Goal: Communication & Community: Answer question/provide support

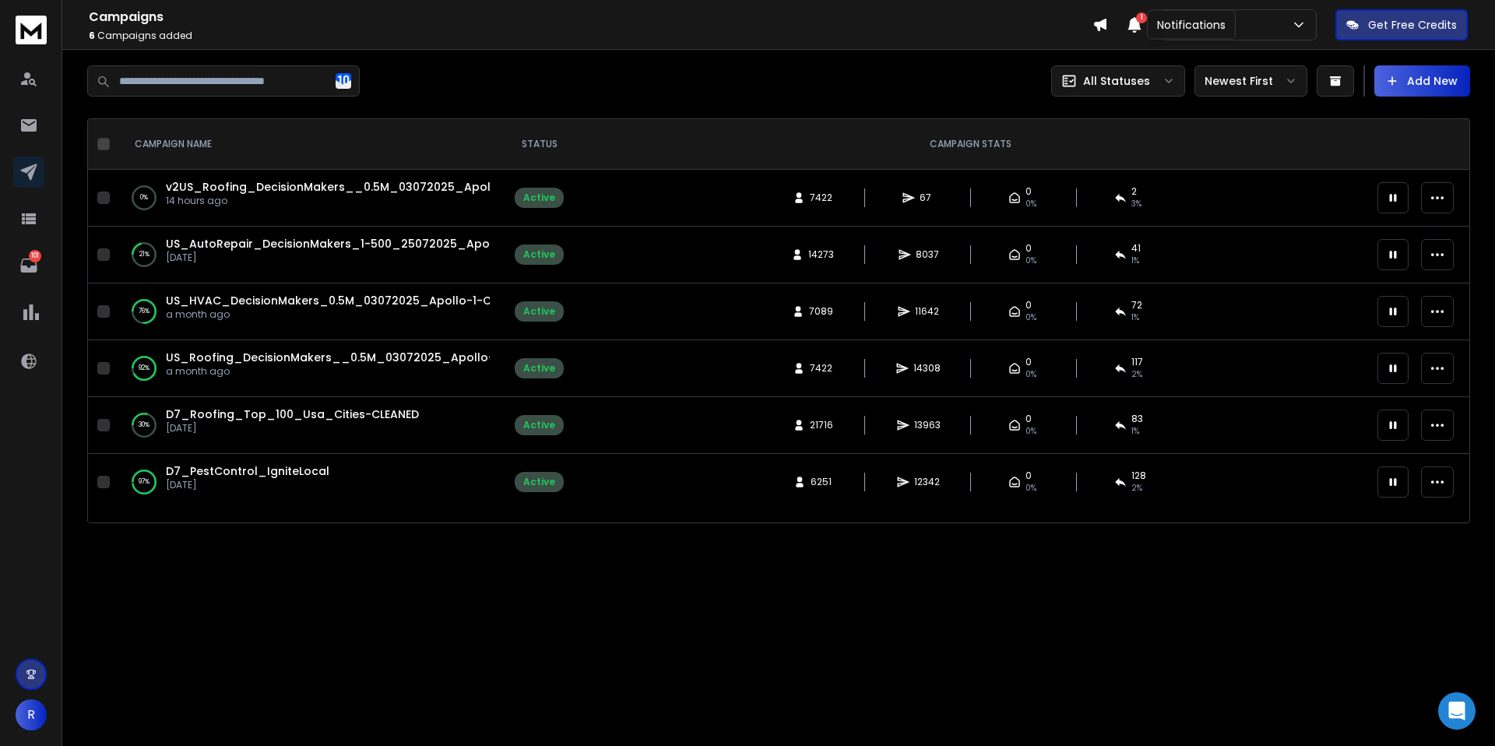
click at [1137, 26] on icon at bounding box center [1134, 24] width 14 height 16
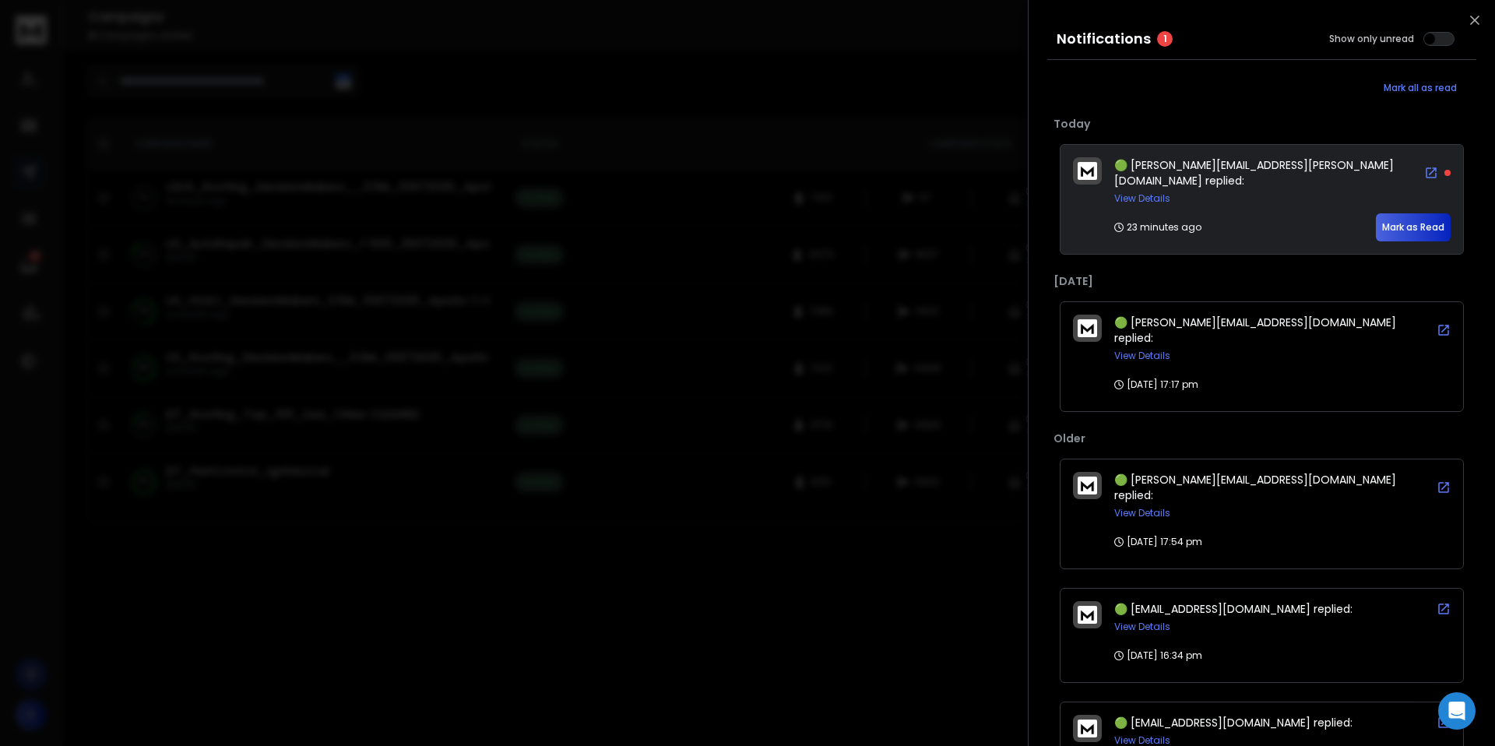
click at [1389, 213] on button "Mark as Read" at bounding box center [1413, 227] width 75 height 28
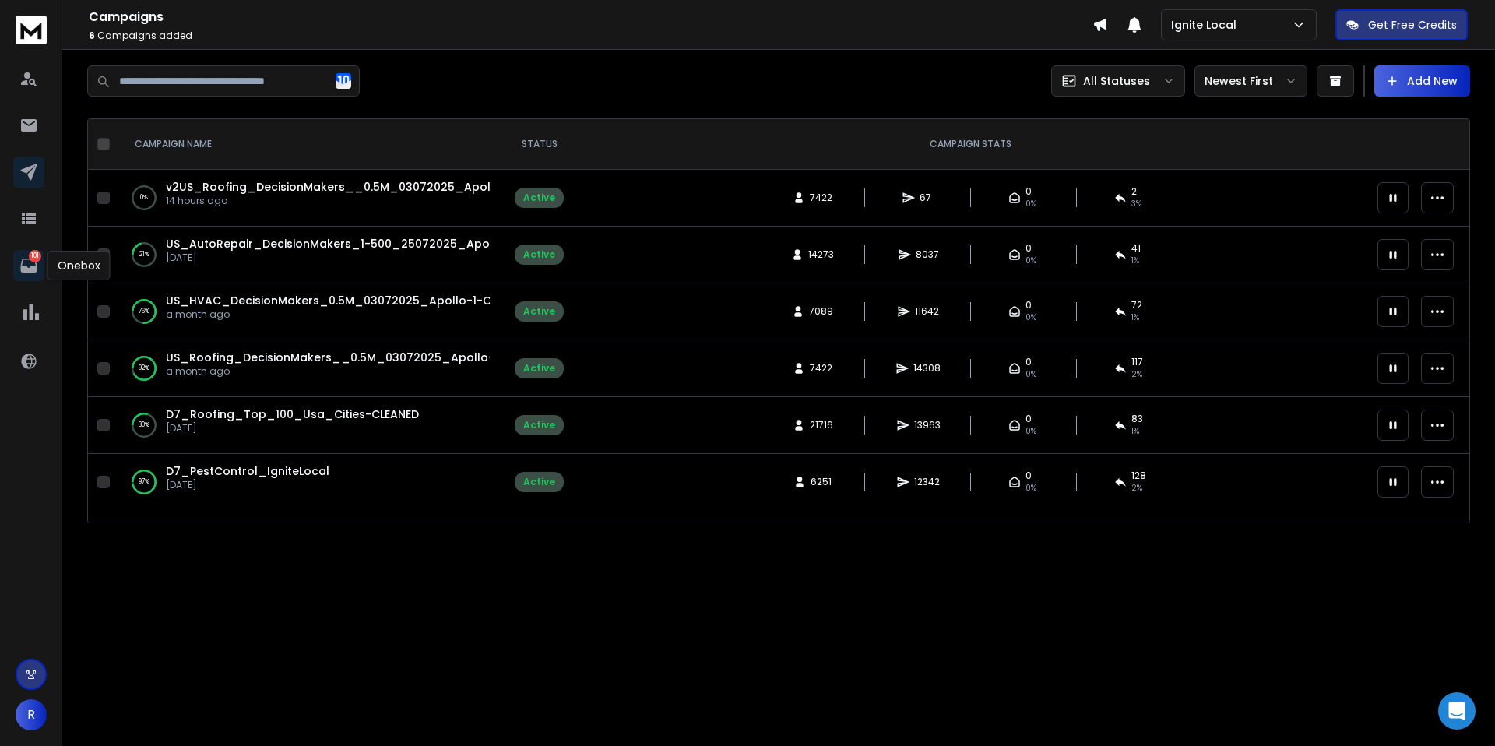
click at [16, 265] on link "101" at bounding box center [28, 265] width 31 height 31
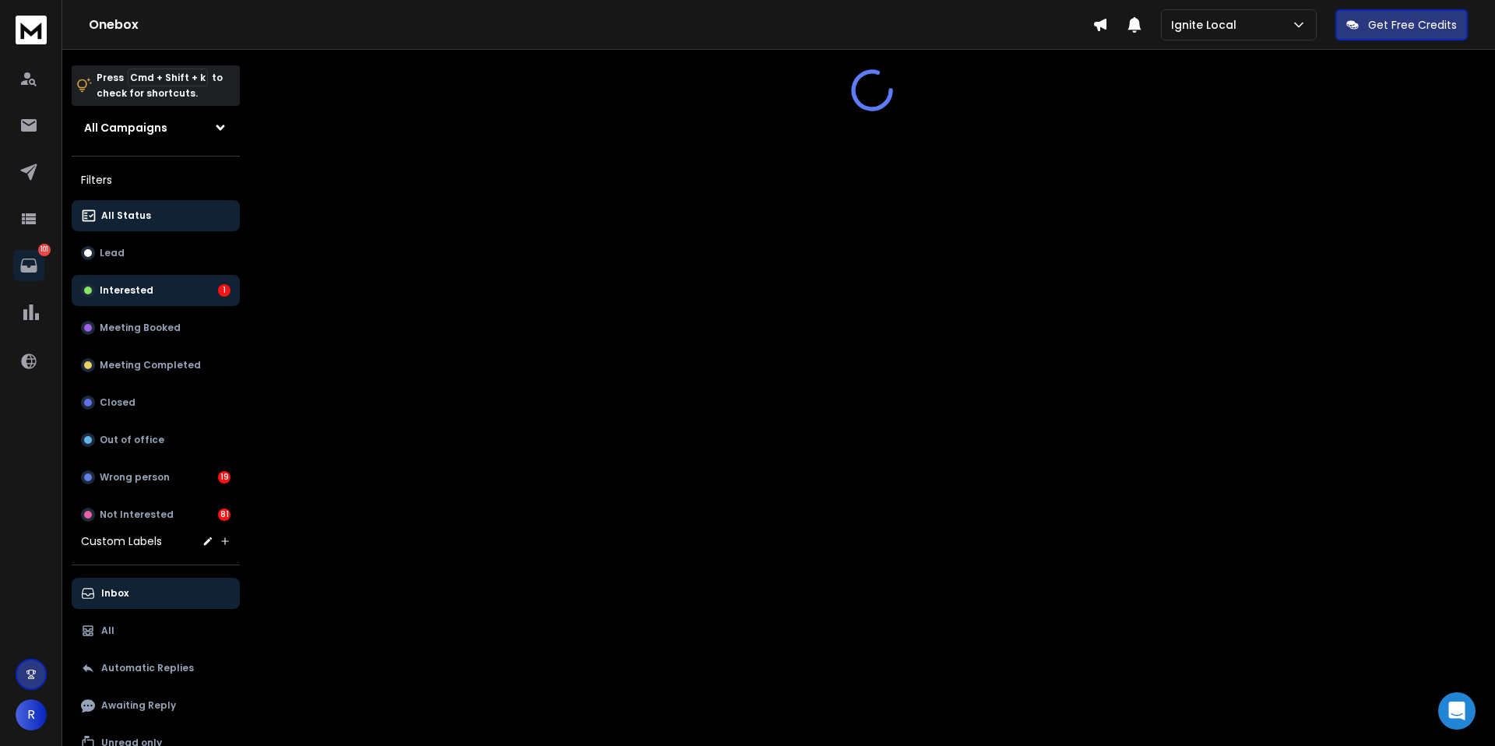
click at [118, 283] on div "Interested" at bounding box center [117, 290] width 72 height 14
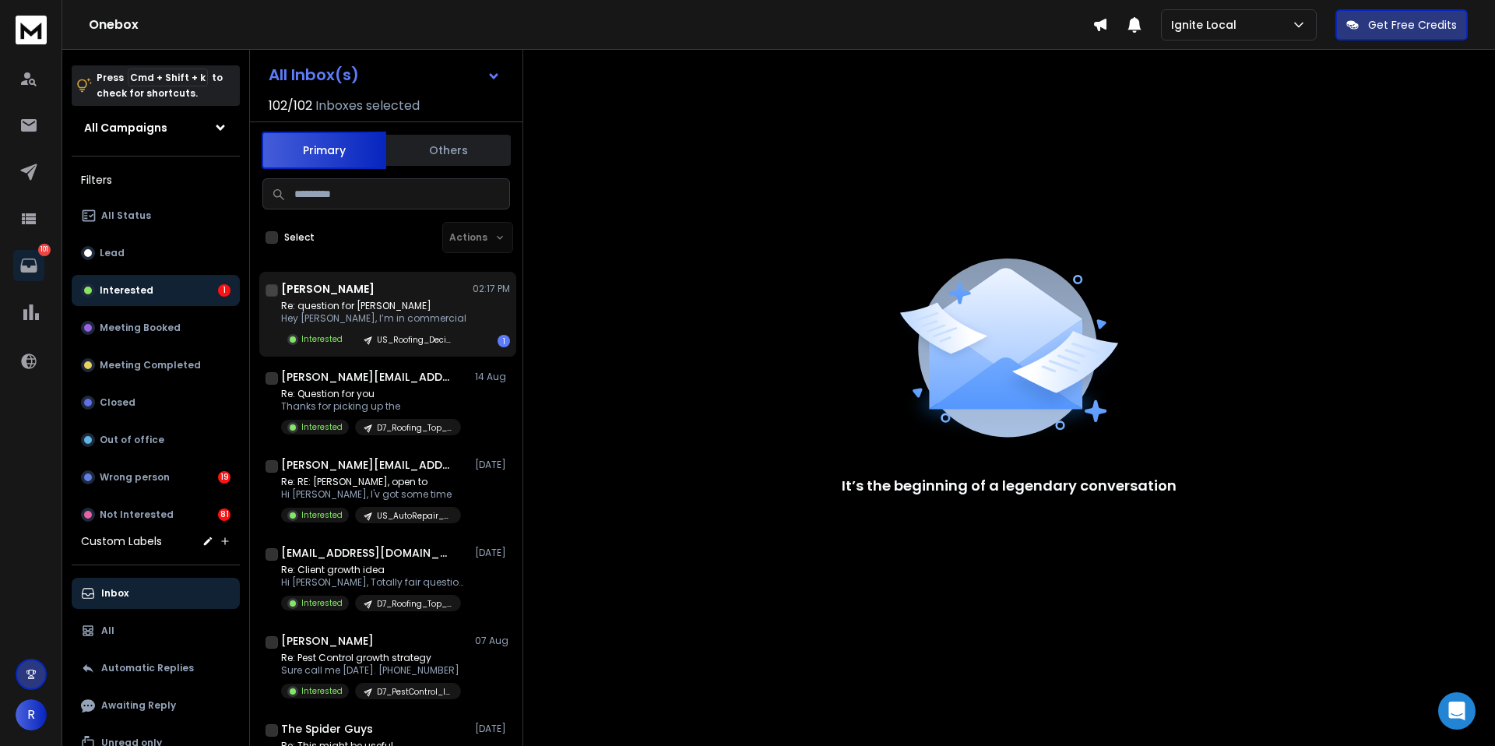
click at [410, 343] on p "US_Roofing_DecisionMakers__0.5M_03072025_Apollo-CLEANED" at bounding box center [414, 340] width 75 height 12
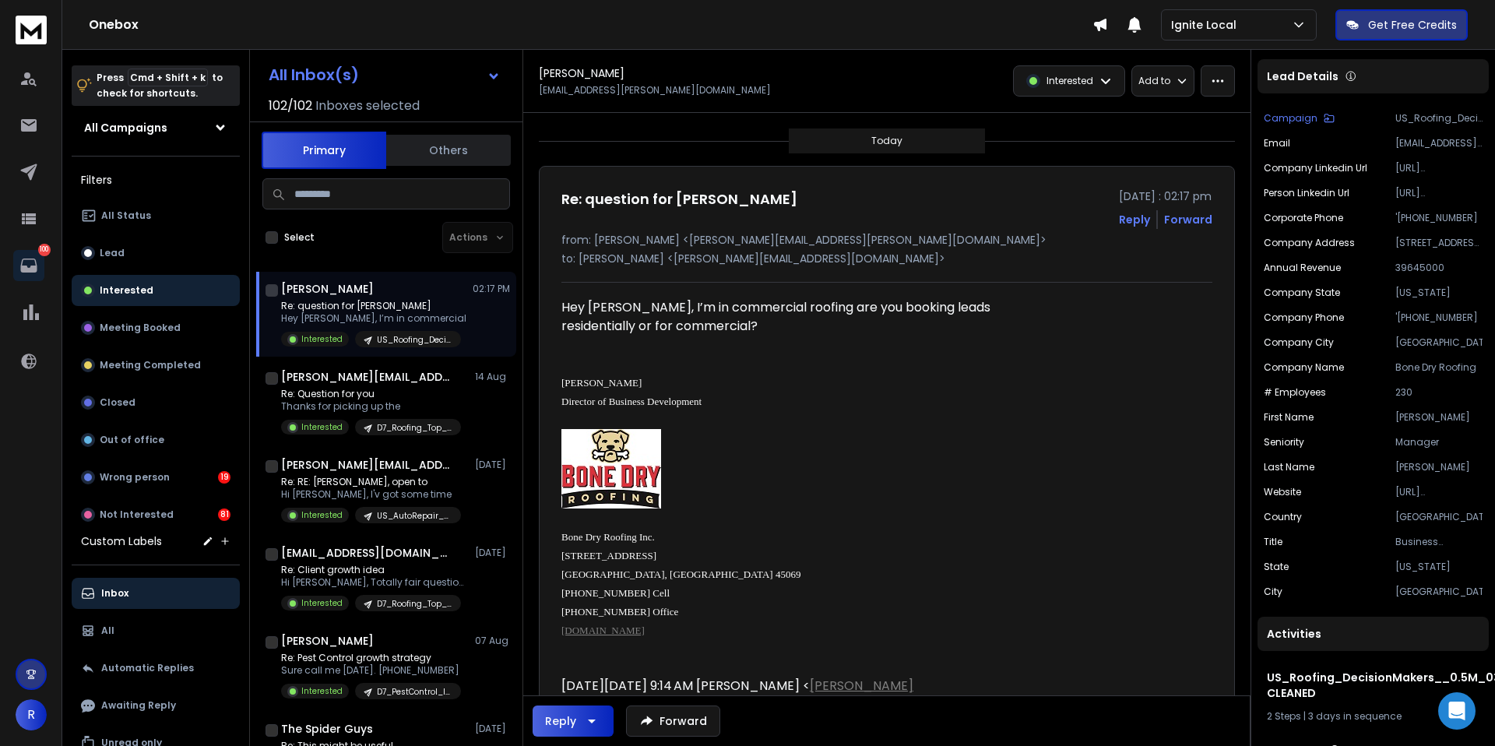
click at [559, 715] on div "Reply" at bounding box center [560, 721] width 31 height 16
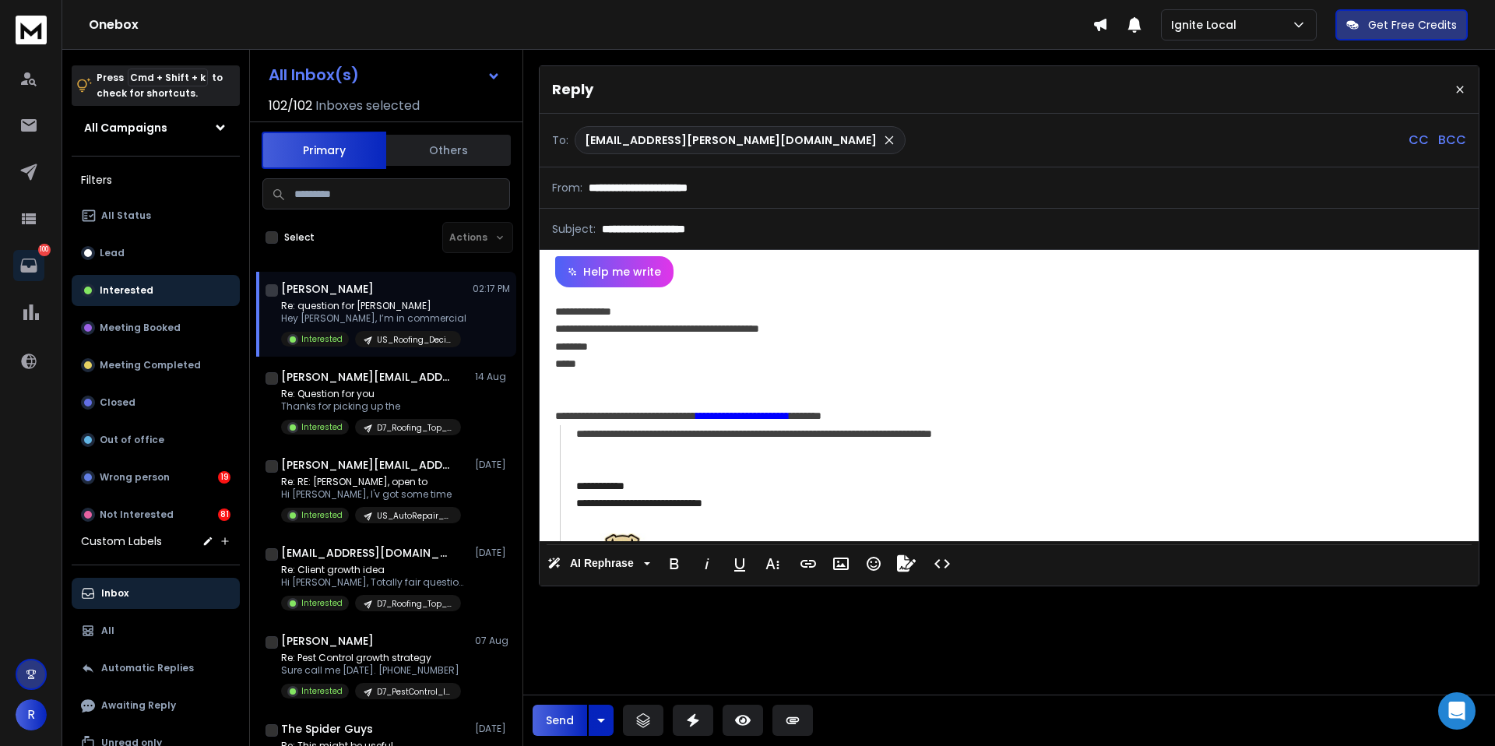
click at [558, 716] on button "Send" at bounding box center [560, 720] width 54 height 31
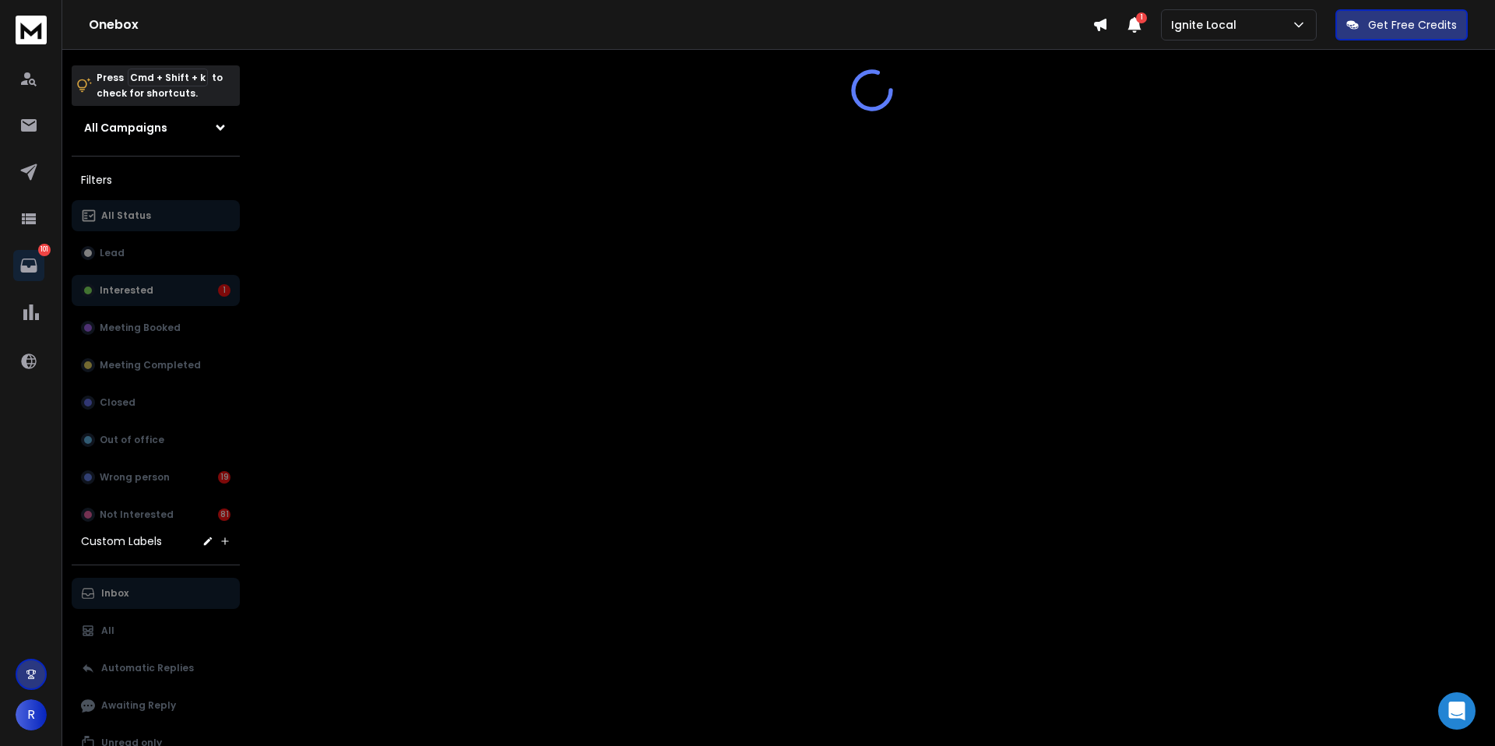
click at [176, 300] on div "All Status Lead Interested 1 Meeting Booked Meeting Completed Closed Out of off…" at bounding box center [156, 365] width 168 height 330
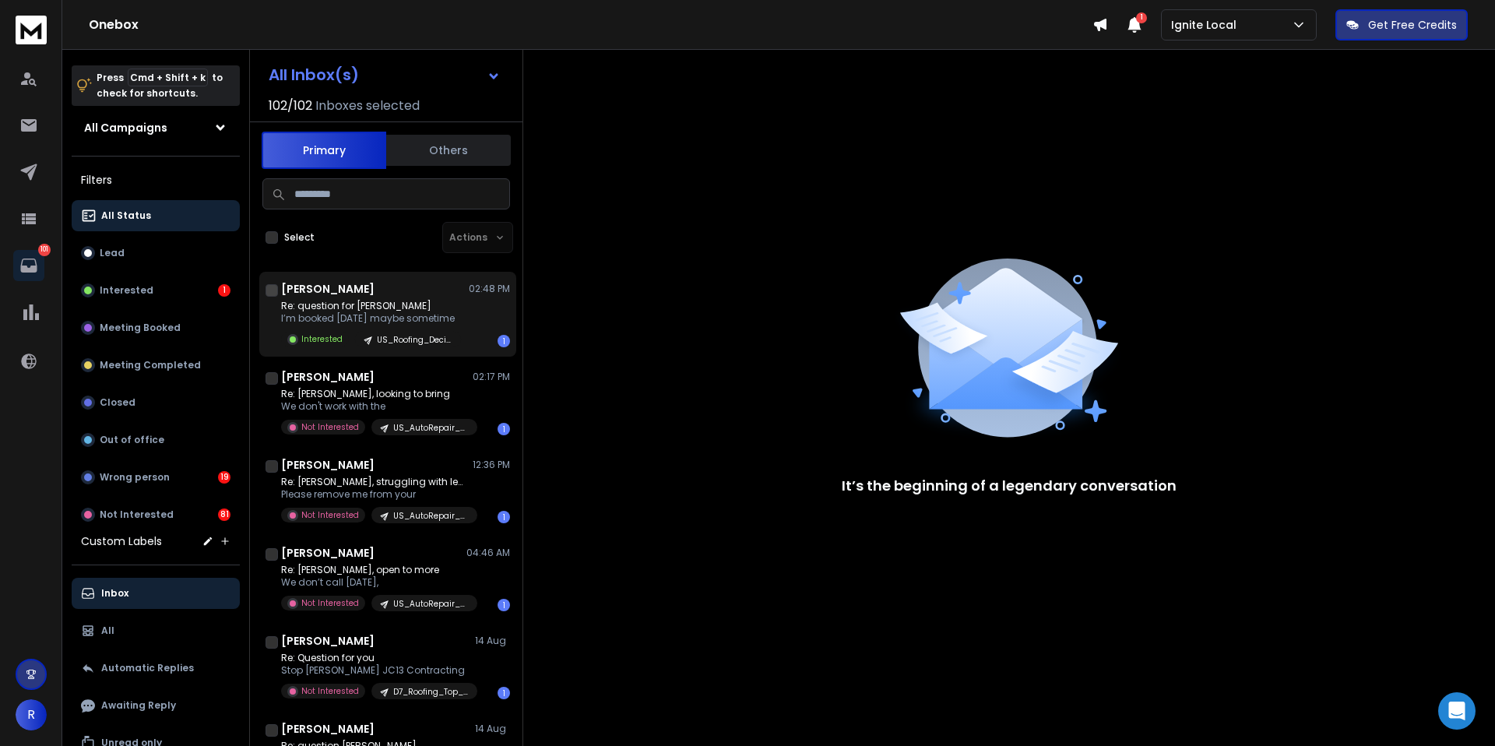
click at [452, 344] on div "US_Roofing_DecisionMakers__0.5M_03072025_Apollo-CLEANED" at bounding box center [408, 339] width 106 height 16
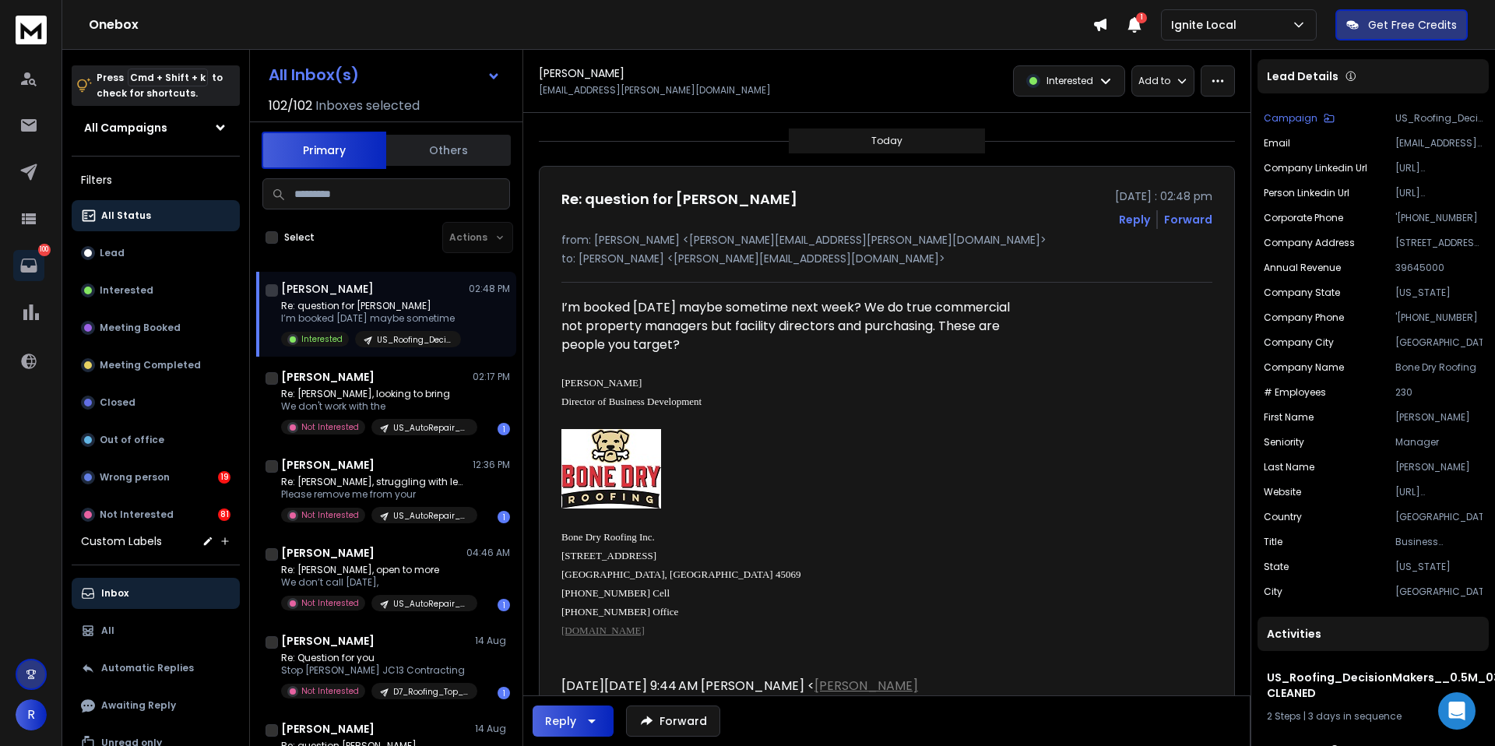
click at [556, 718] on div "Reply" at bounding box center [560, 721] width 31 height 16
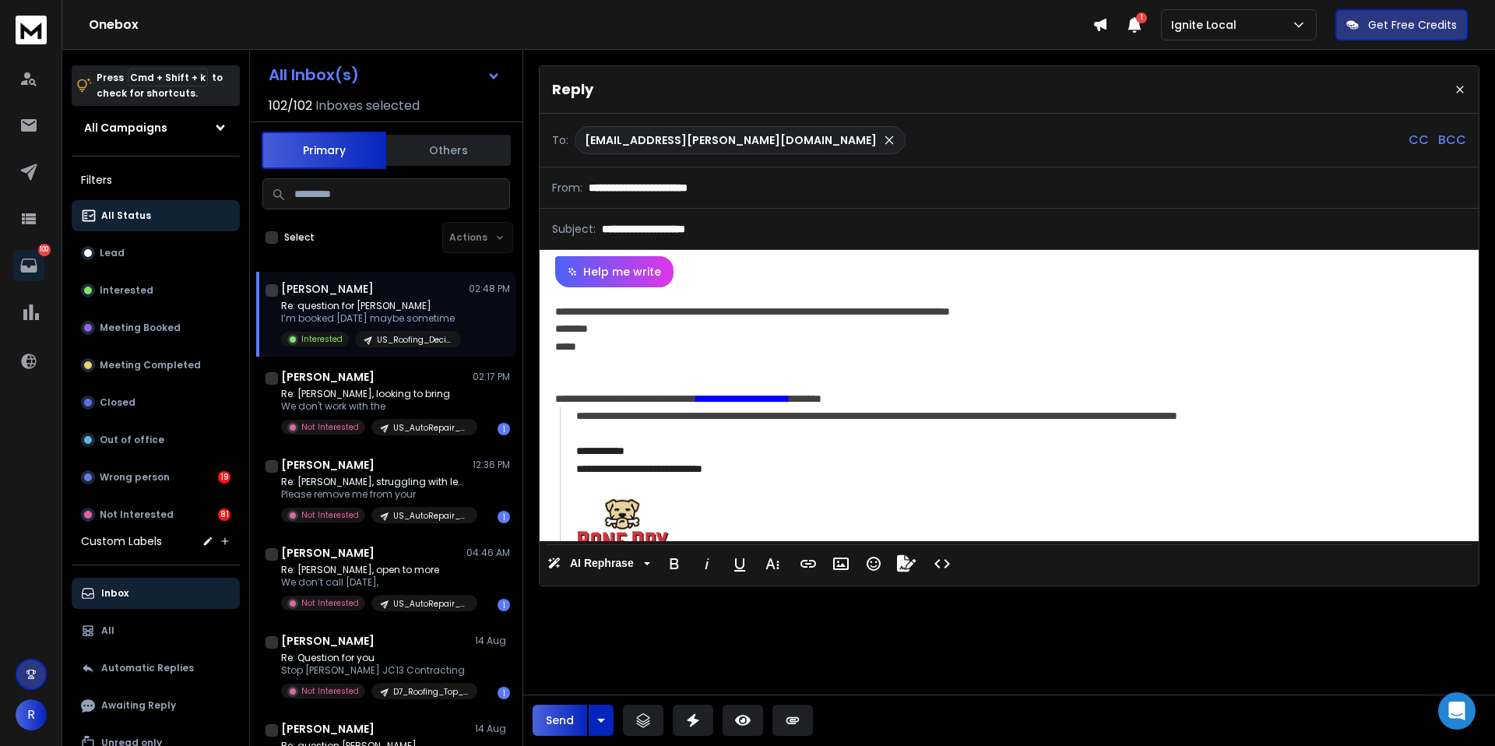
click at [545, 709] on button "Send" at bounding box center [560, 720] width 54 height 31
